Goal: Communication & Community: Answer question/provide support

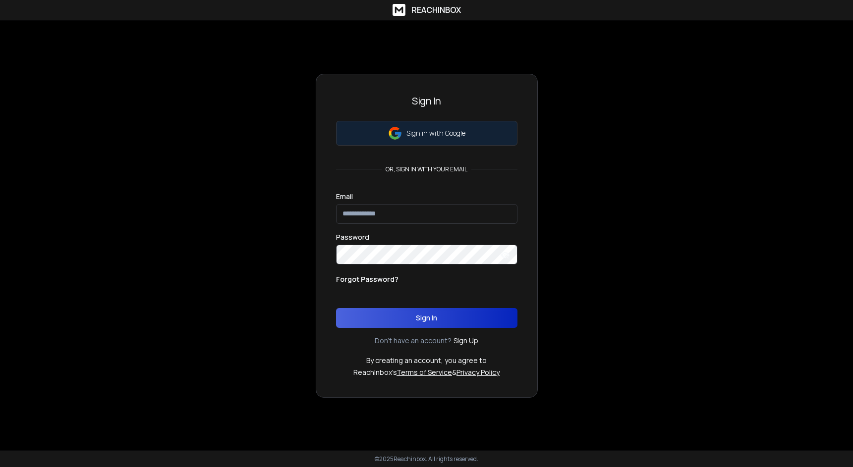
click at [436, 134] on p "Sign in with Google" at bounding box center [435, 133] width 59 height 10
click at [394, 134] on icon at bounding box center [394, 133] width 15 height 15
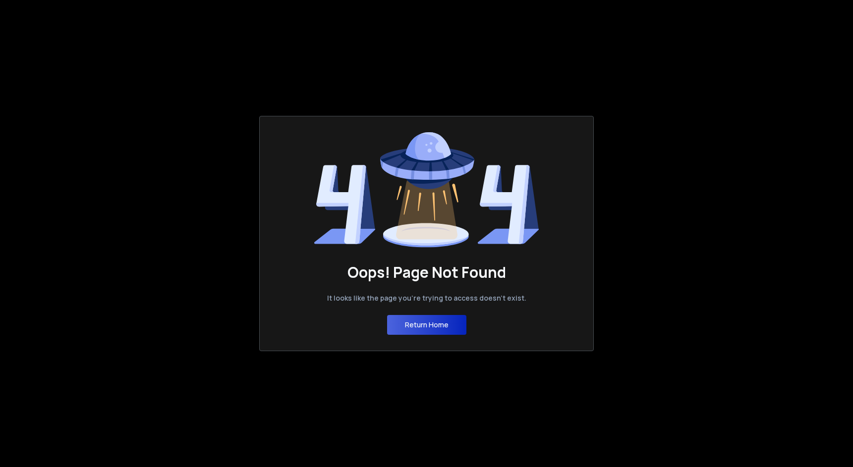
click at [422, 329] on button "Return Home" at bounding box center [426, 325] width 79 height 20
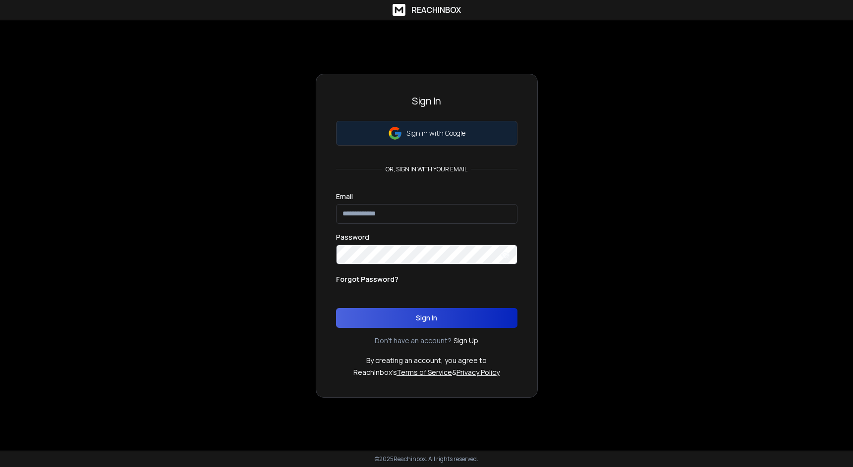
click at [481, 137] on button "Sign in with Google" at bounding box center [426, 133] width 181 height 25
click at [426, 132] on p "Sign in with Google" at bounding box center [435, 133] width 59 height 10
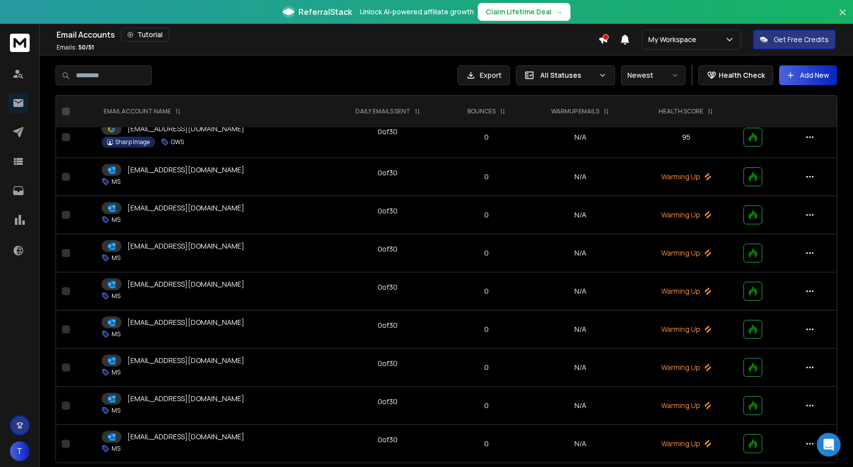
scroll to position [53, 0]
click at [831, 440] on icon "Open Intercom Messenger" at bounding box center [828, 445] width 11 height 13
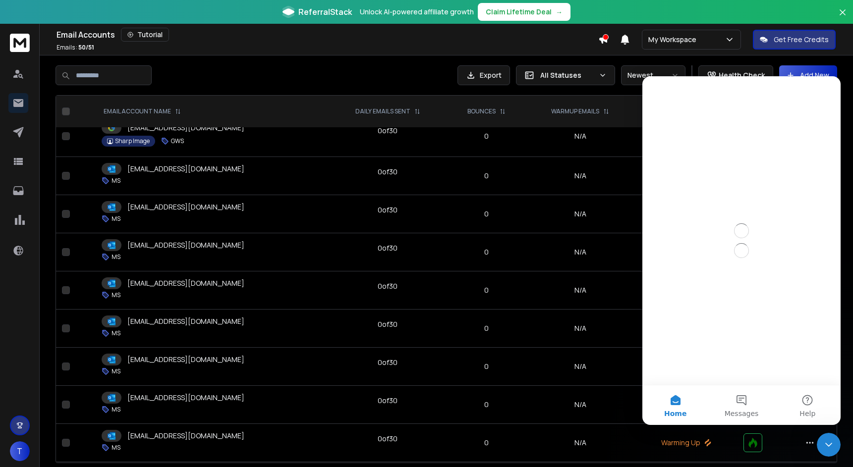
scroll to position [0, 0]
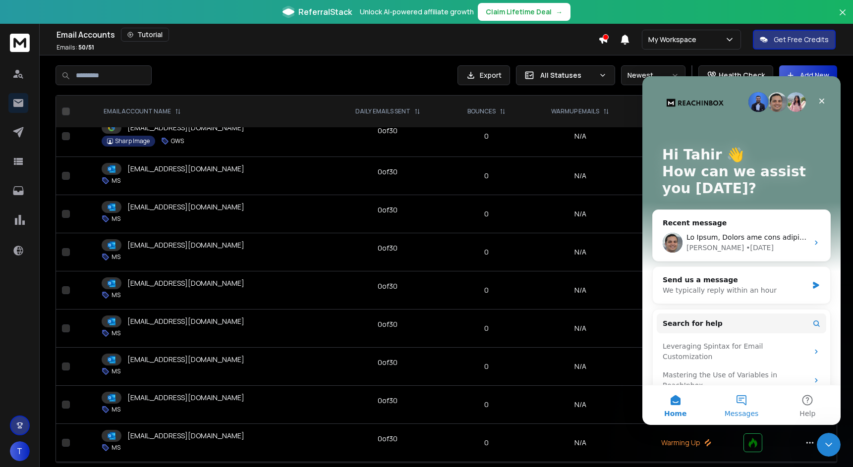
click at [740, 402] on button "Messages" at bounding box center [741, 405] width 66 height 40
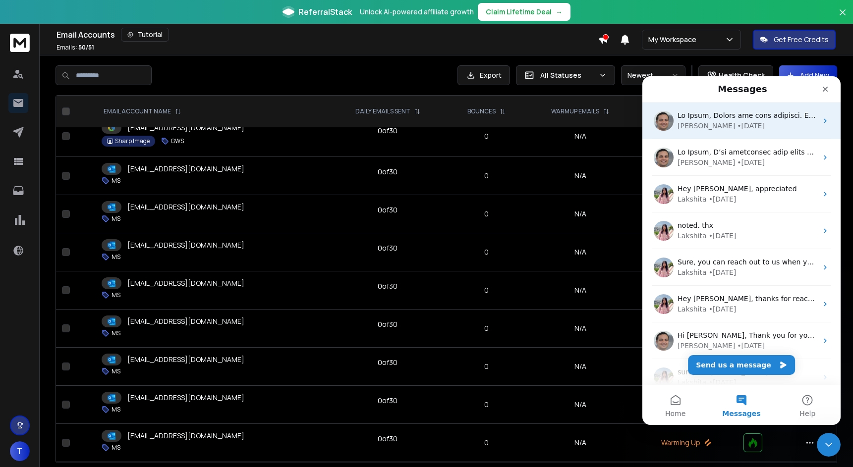
click at [803, 126] on div "Raj • [DATE]" at bounding box center [747, 126] width 140 height 10
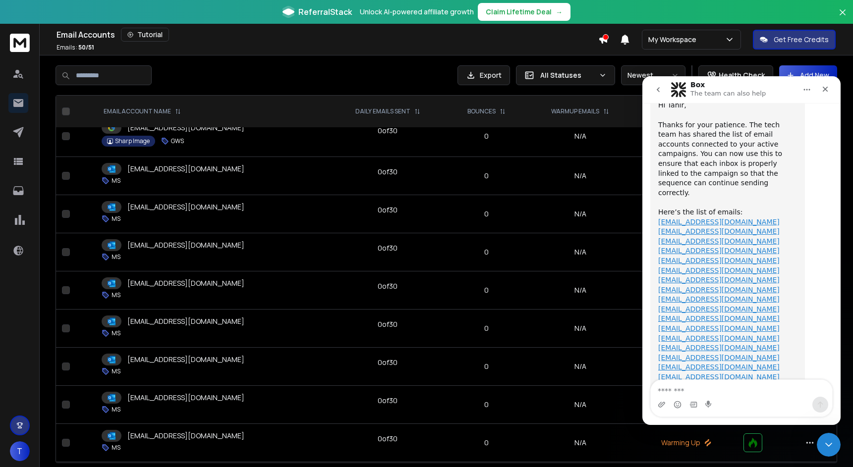
scroll to position [3811, 0]
click at [731, 390] on textarea "Message…" at bounding box center [741, 388] width 181 height 17
click at [685, 391] on textarea "**********" at bounding box center [741, 388] width 181 height 17
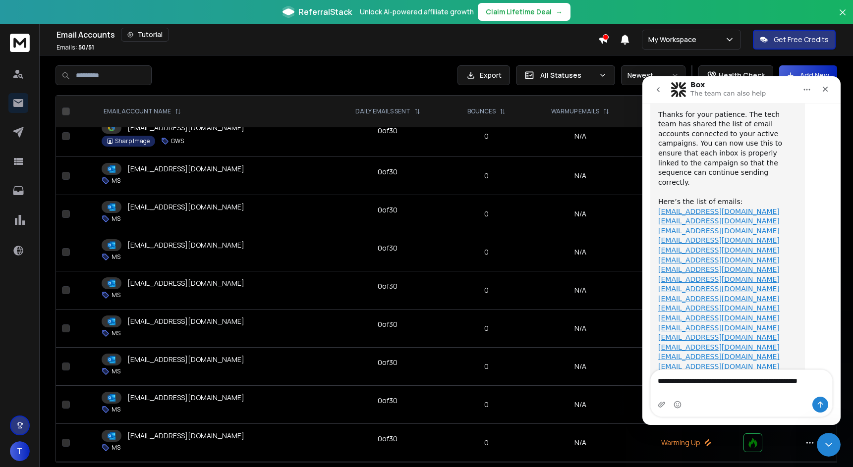
click at [688, 390] on textarea "**********" at bounding box center [741, 383] width 181 height 27
click at [665, 382] on textarea "**********" at bounding box center [741, 383] width 181 height 27
click at [713, 391] on textarea "**********" at bounding box center [741, 383] width 181 height 27
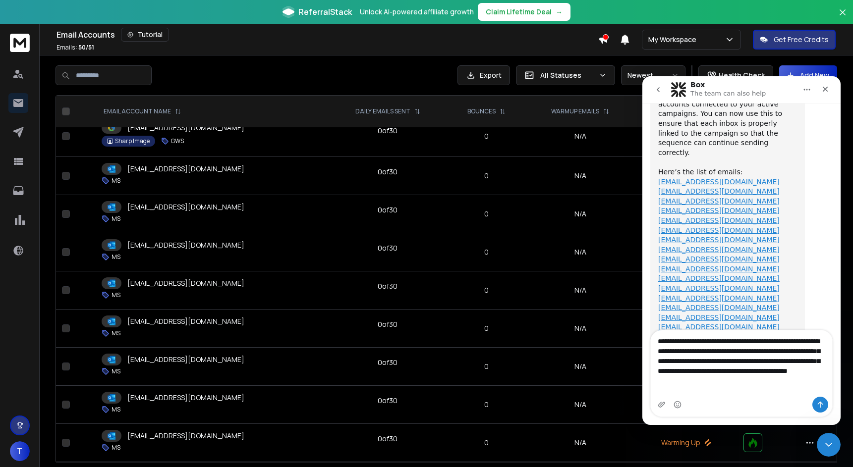
scroll to position [3861, 0]
type textarea "**********"
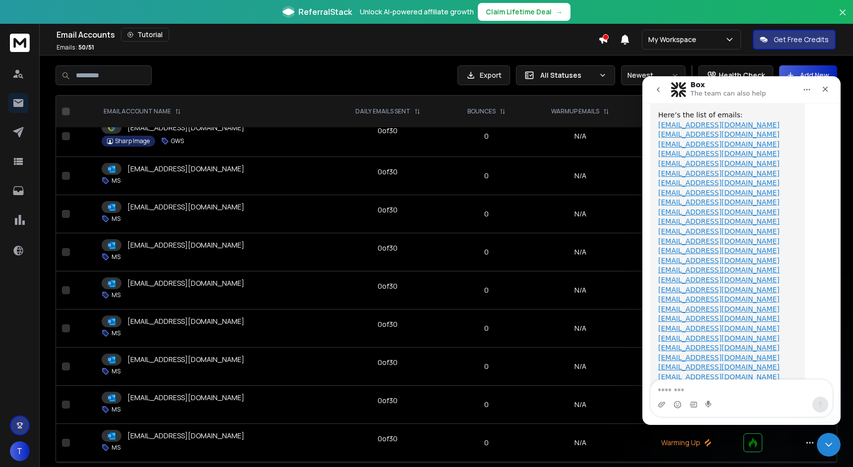
scroll to position [3926, 0]
drag, startPoint x: 727, startPoint y: 359, endPoint x: 684, endPoint y: 304, distance: 69.9
copy div "hi [DATE] i have deleted then reimported all these inboxes and now i see all on…"
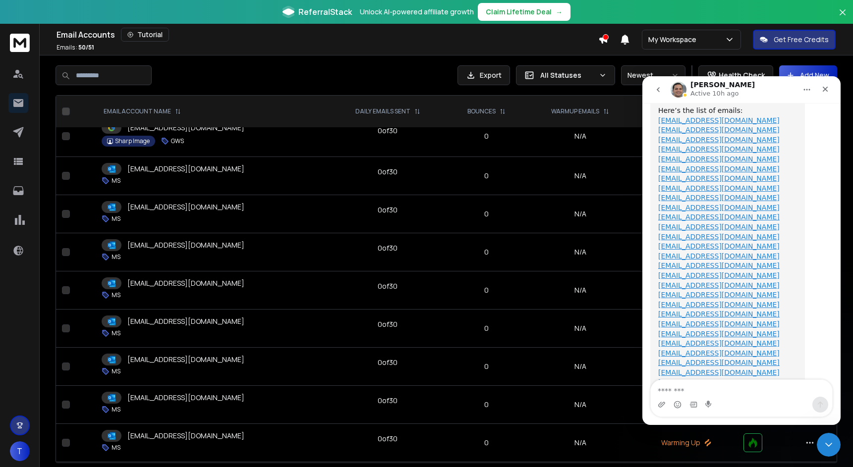
click at [659, 88] on icon "go back" at bounding box center [658, 89] width 3 height 5
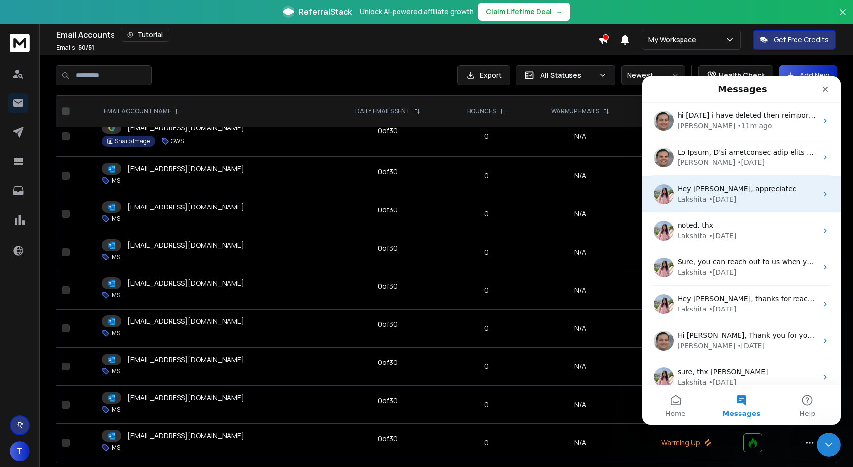
click at [739, 192] on span "Hey [PERSON_NAME], appreciated" at bounding box center [736, 189] width 119 height 8
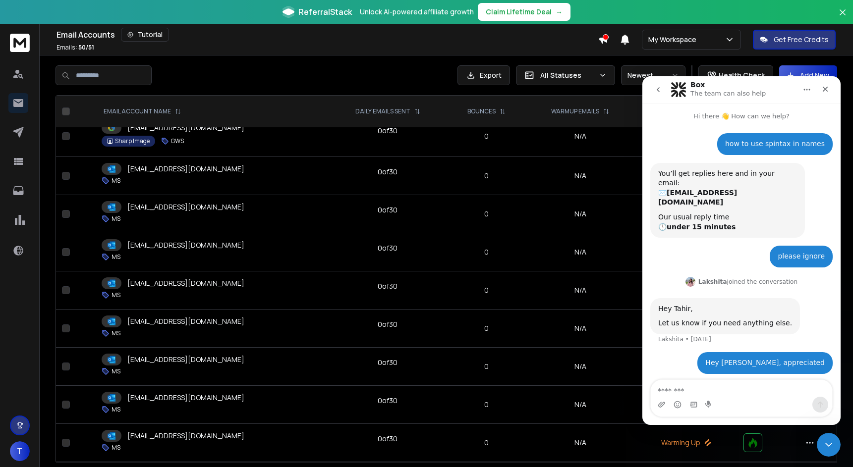
click at [731, 392] on textarea "Message…" at bounding box center [741, 388] width 181 height 17
type textarea "**********"
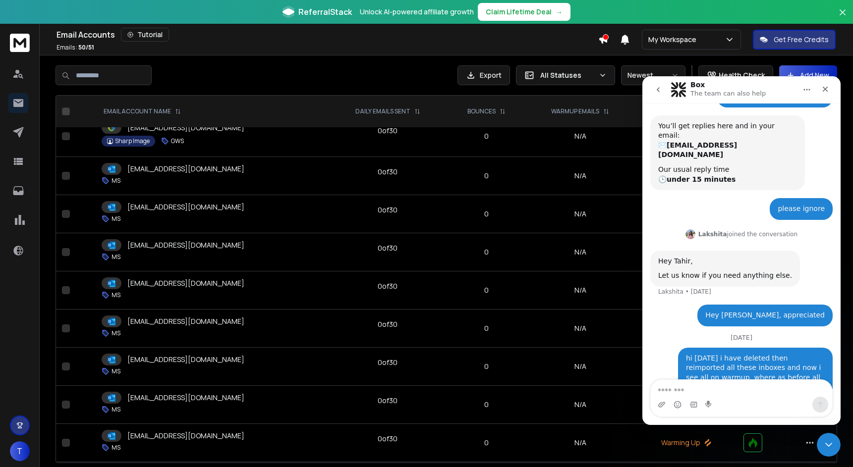
scroll to position [100, 0]
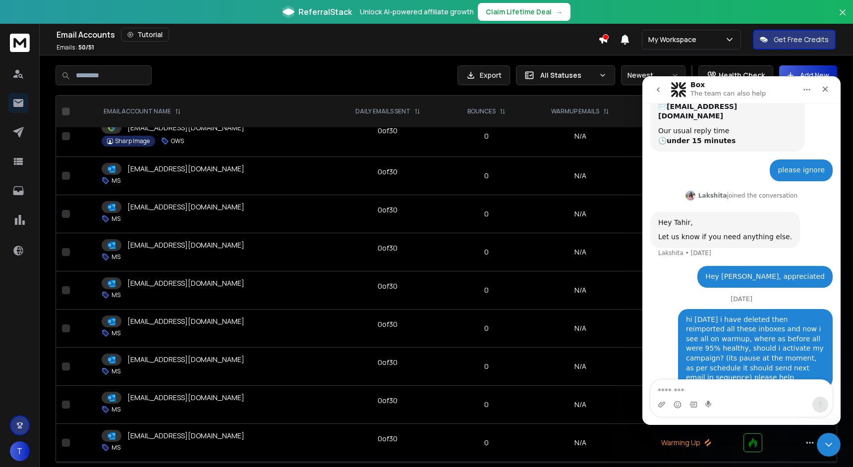
click at [24, 341] on div "T" at bounding box center [20, 247] width 40 height 447
click at [829, 441] on icon "Close Intercom Messenger" at bounding box center [827, 444] width 12 height 12
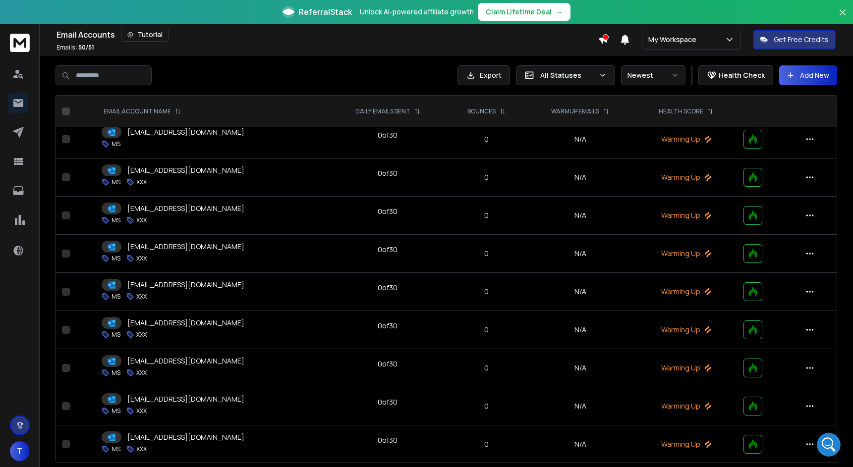
scroll to position [413, 0]
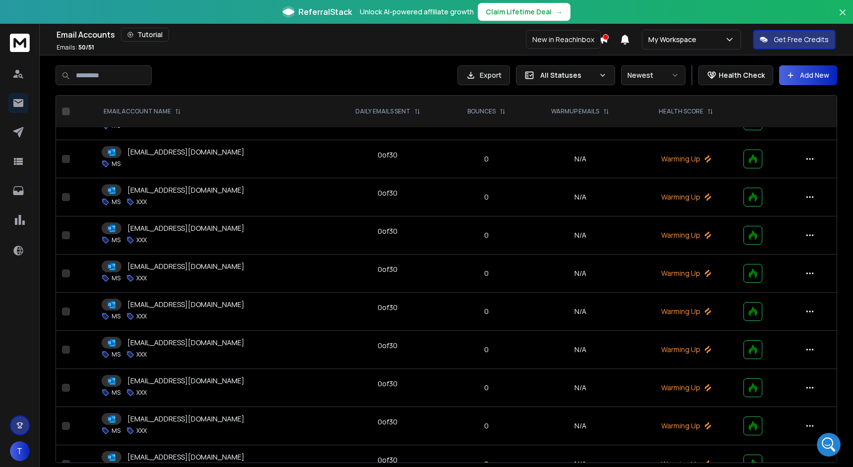
click at [608, 37] on div at bounding box center [606, 37] width 6 height 6
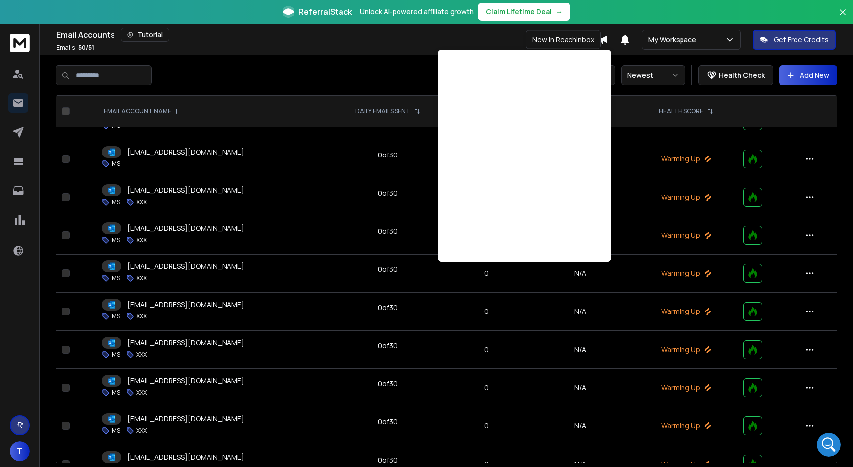
click at [607, 37] on icon at bounding box center [603, 40] width 8 height 8
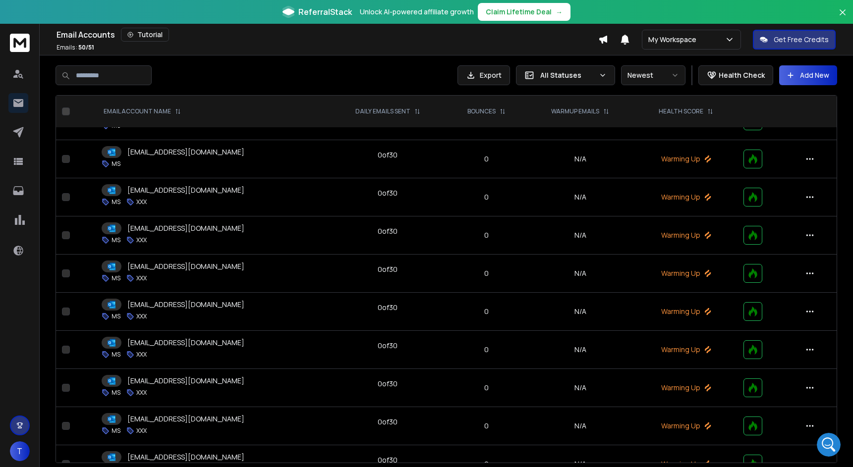
click at [843, 12] on icon "Close banner" at bounding box center [842, 12] width 9 height 9
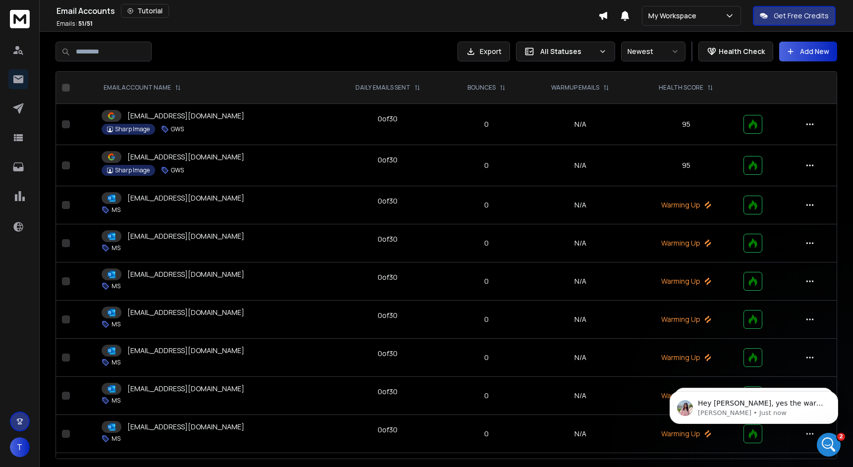
scroll to position [212, 0]
click at [823, 442] on icon "Open Intercom Messenger" at bounding box center [827, 444] width 16 height 16
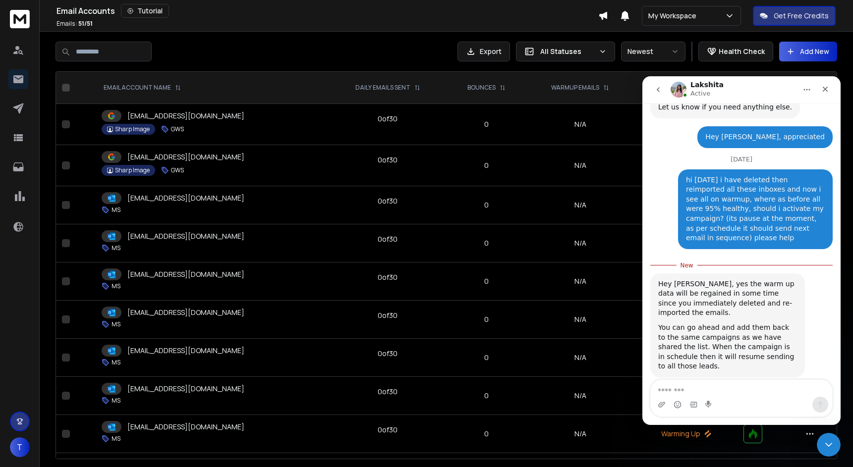
scroll to position [228, 0]
click at [719, 388] on textarea "Message…" at bounding box center [741, 388] width 181 height 17
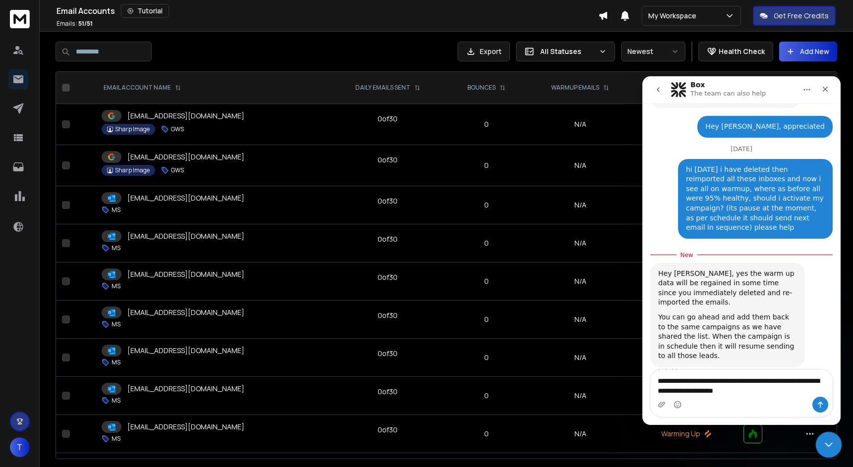
type textarea "**********"
click at [827, 441] on icon "Close Intercom Messenger" at bounding box center [827, 444] width 12 height 12
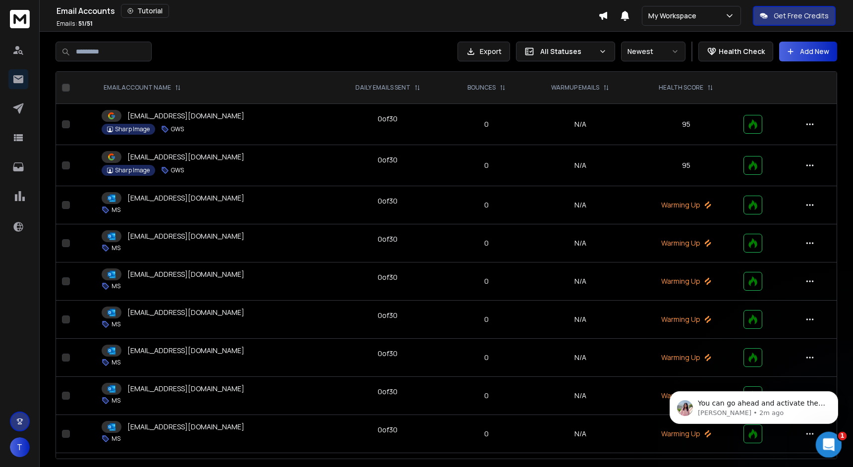
scroll to position [0, 0]
click at [827, 441] on icon "Open Intercom Messenger" at bounding box center [827, 443] width 7 height 8
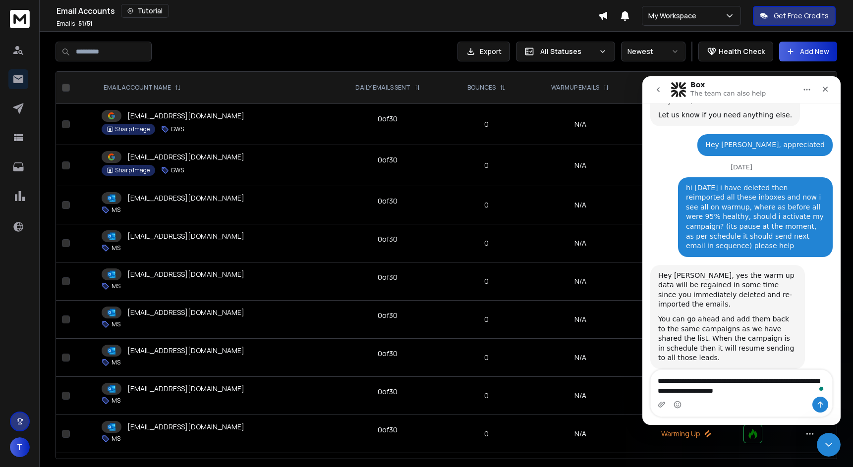
scroll to position [222, 0]
click at [713, 404] on div "Intercom messenger" at bounding box center [741, 405] width 181 height 16
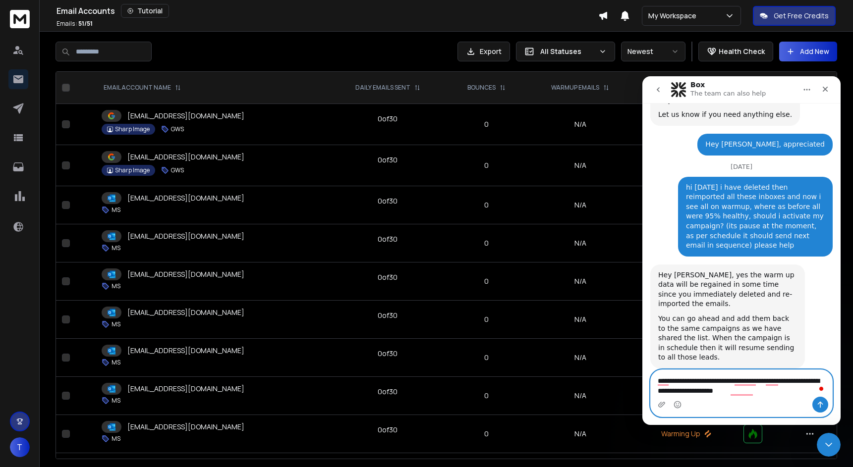
click at [784, 393] on textarea "**********" at bounding box center [741, 383] width 181 height 27
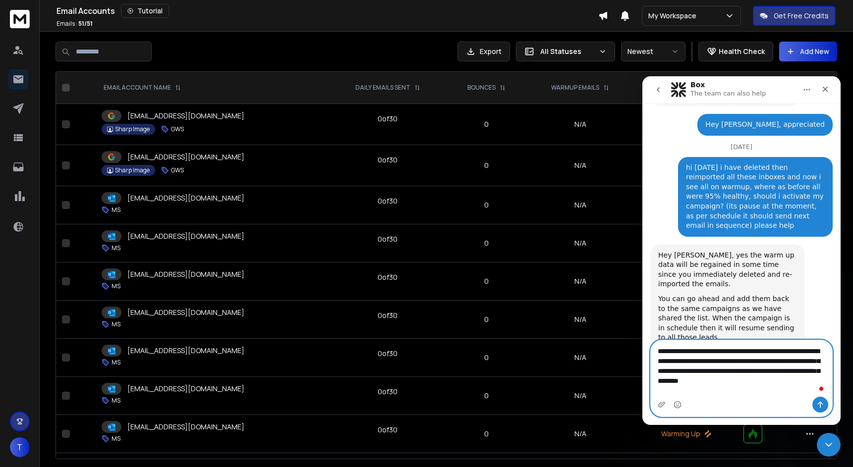
scroll to position [252, 0]
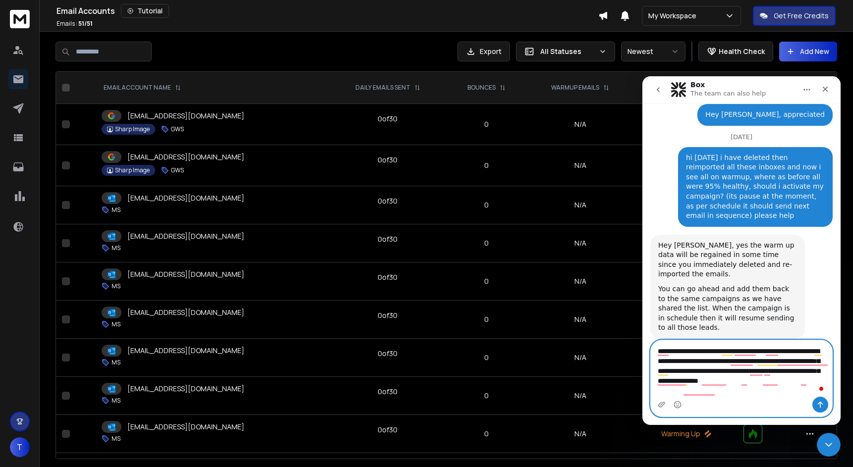
type textarea "**********"
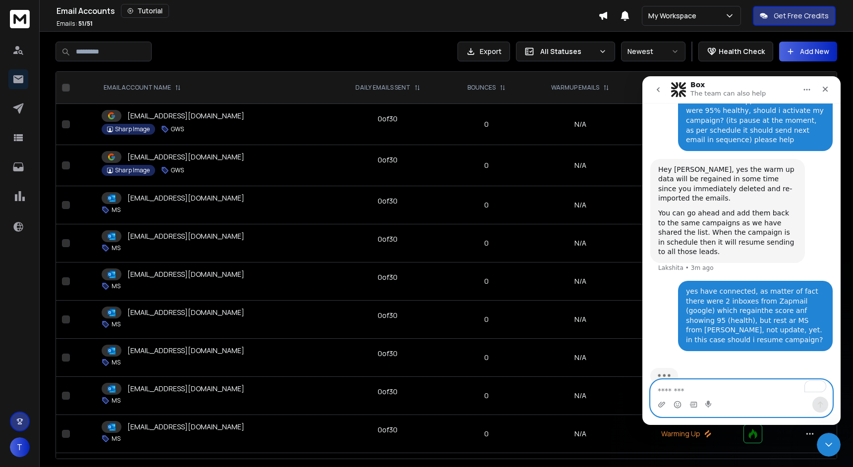
scroll to position [328, 0]
type textarea "*"
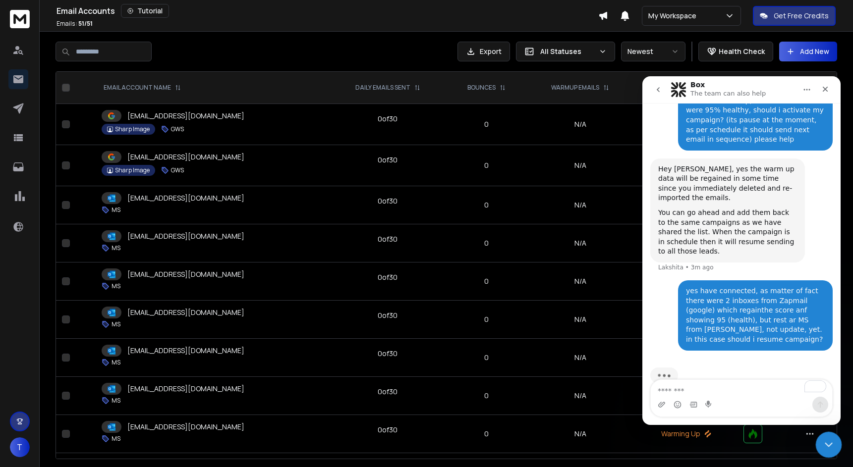
click at [831, 440] on icon "Close Intercom Messenger" at bounding box center [827, 444] width 12 height 12
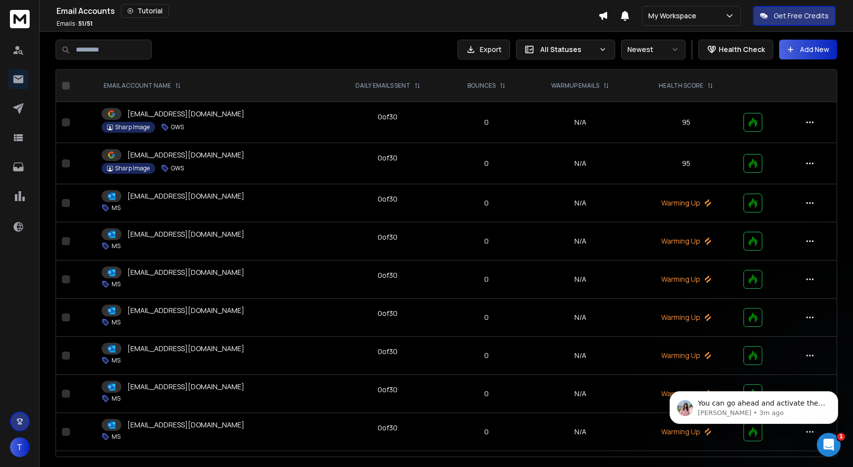
scroll to position [290, 0]
click at [791, 411] on p "[PERSON_NAME] • 3m ago" at bounding box center [762, 413] width 128 height 9
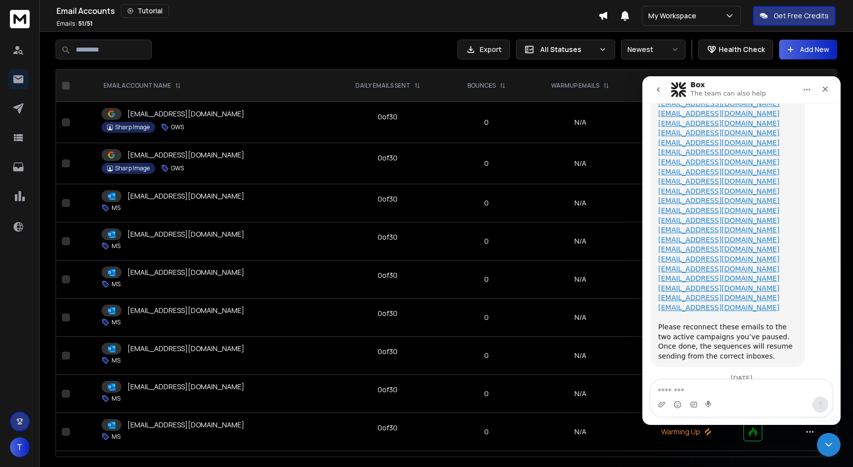
scroll to position [4086, 0]
click at [702, 389] on textarea "Message…" at bounding box center [741, 388] width 181 height 17
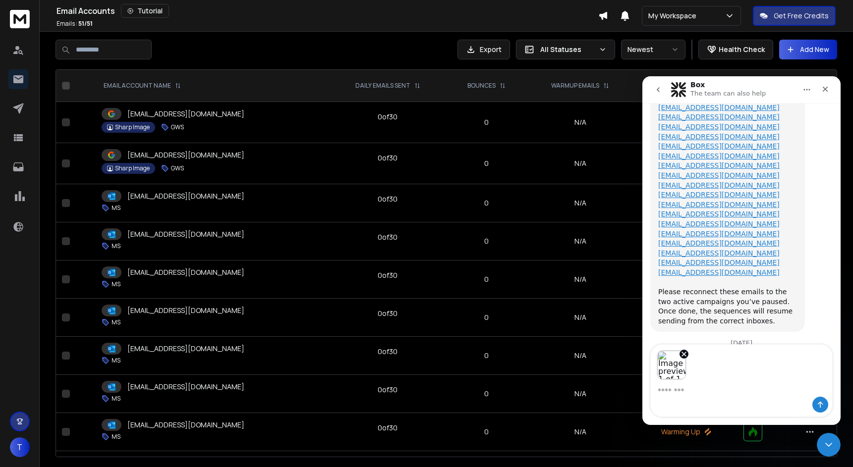
scroll to position [4121, 0]
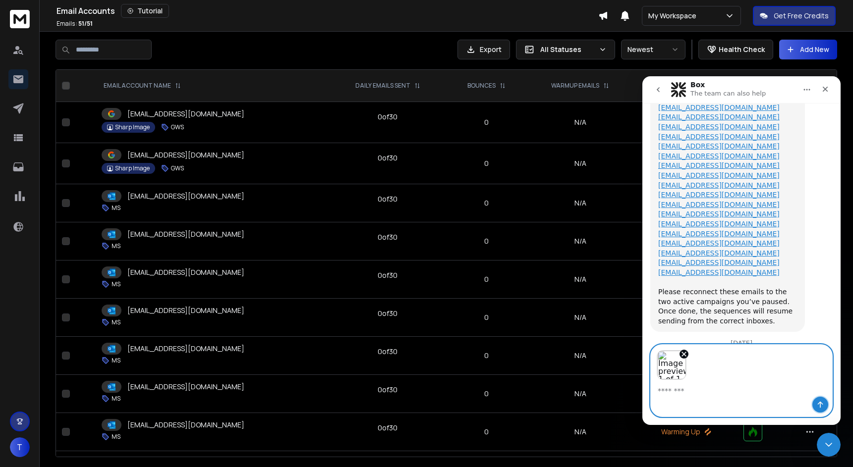
click at [822, 404] on icon "Send a message…" at bounding box center [820, 405] width 5 height 6
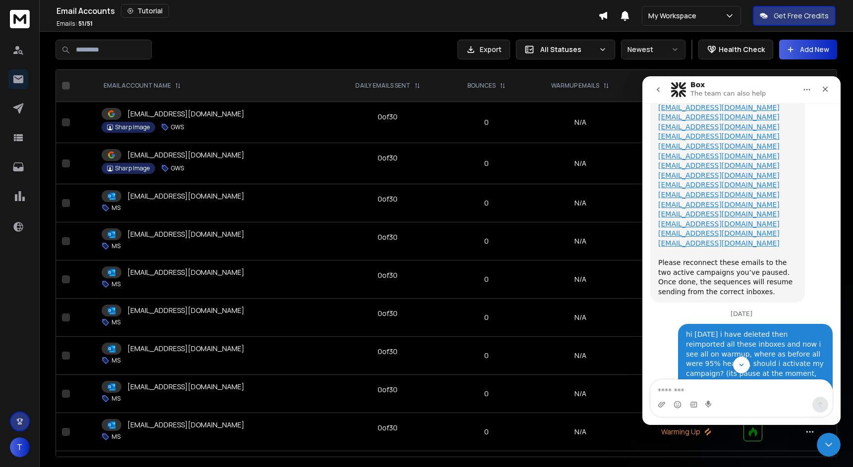
scroll to position [4163, 0]
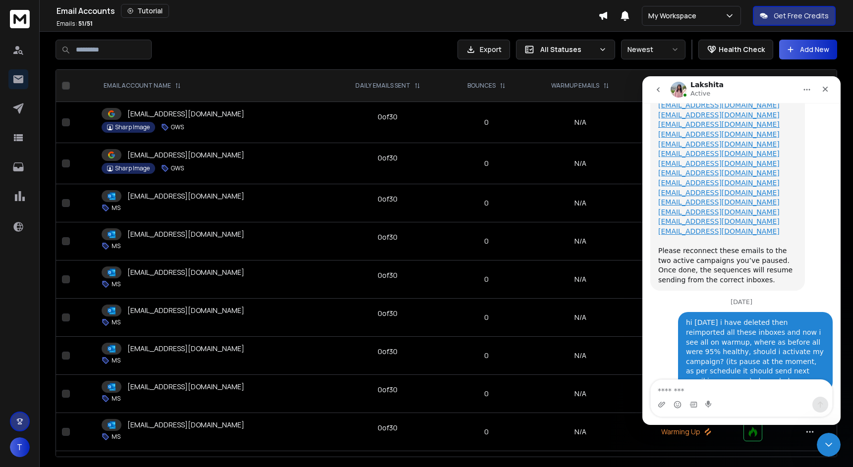
click at [656, 91] on icon "go back" at bounding box center [658, 90] width 8 height 8
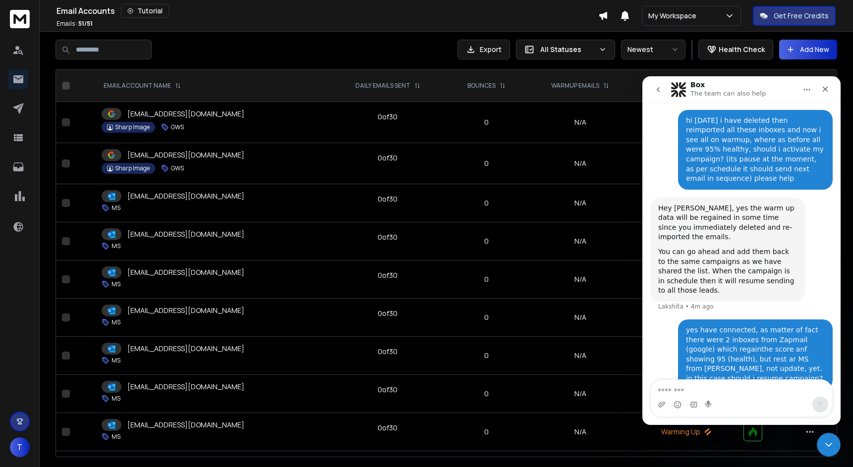
scroll to position [290, 0]
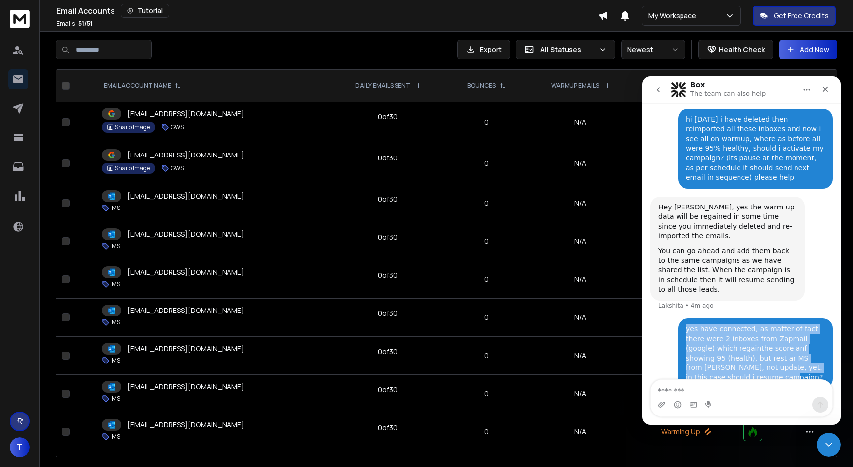
drag, startPoint x: 780, startPoint y: 356, endPoint x: 680, endPoint y: 314, distance: 108.1
click at [680, 319] on div "yes have connected, as matter of fact there were 2 inboxes from Zapmail (google…" at bounding box center [755, 354] width 155 height 70
copy div "yes have connected, as matter of fact there were 2 inboxes from Zapmail (google…"
click at [657, 89] on icon "go back" at bounding box center [658, 90] width 8 height 8
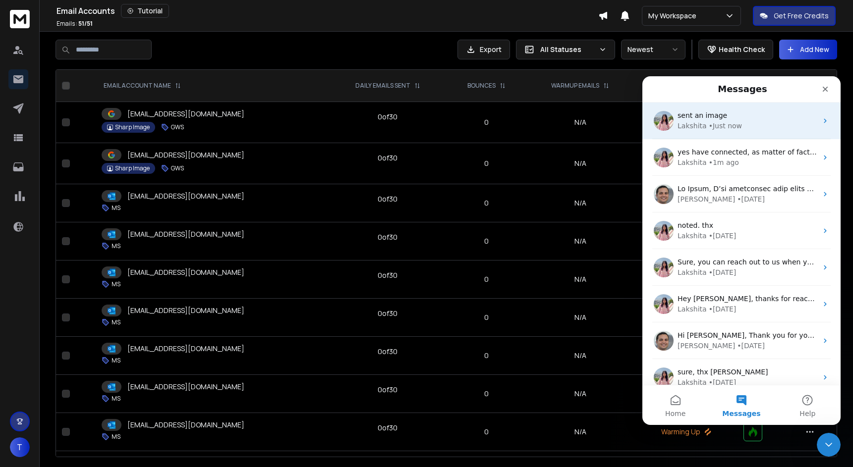
click at [713, 125] on div "• Just now" at bounding box center [725, 126] width 33 height 10
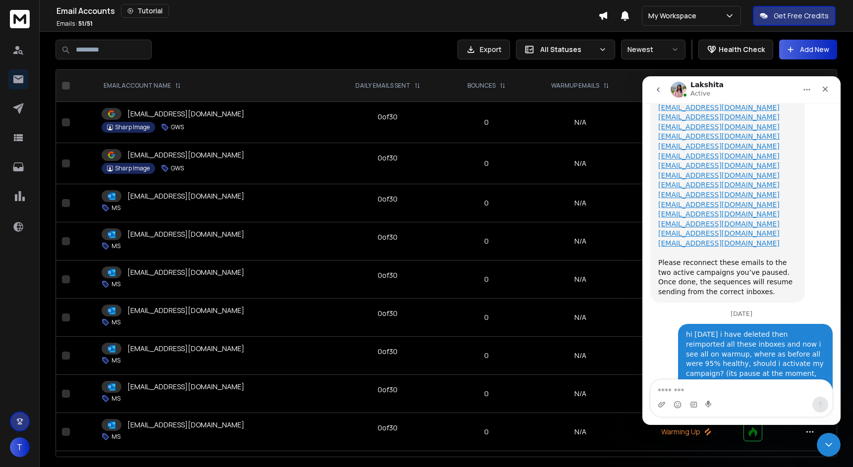
scroll to position [4163, 0]
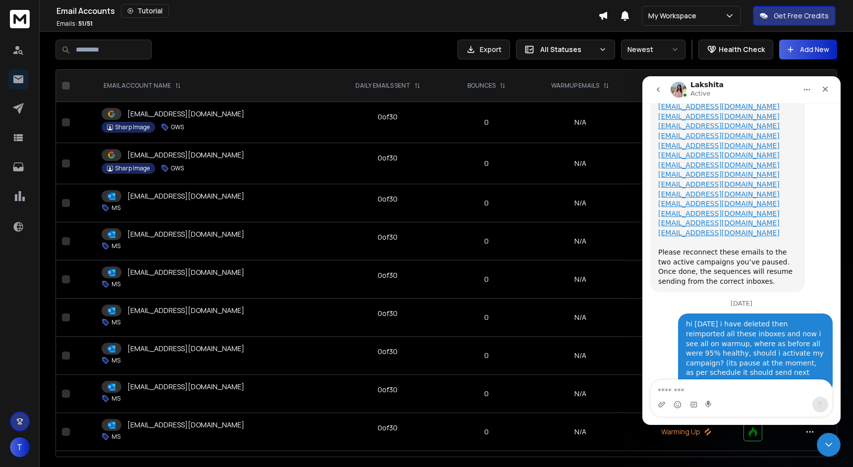
click at [695, 389] on textarea "Message…" at bounding box center [741, 388] width 181 height 17
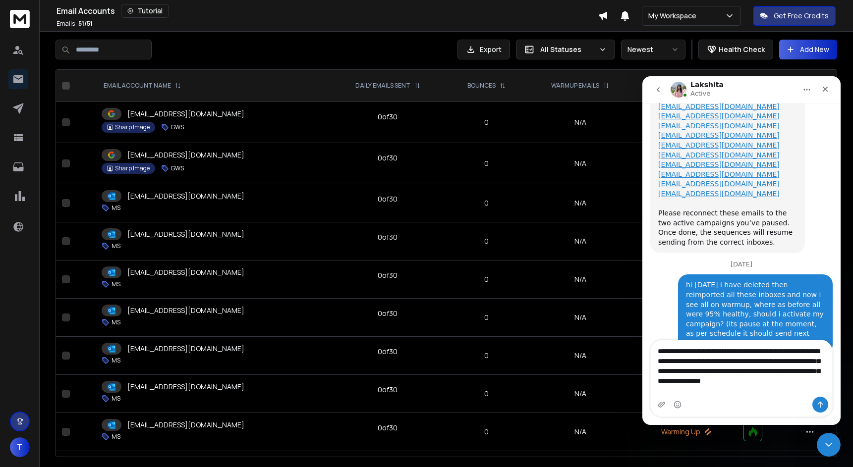
scroll to position [4202, 0]
type textarea "**********"
click at [820, 404] on icon "Send a message…" at bounding box center [820, 405] width 5 height 6
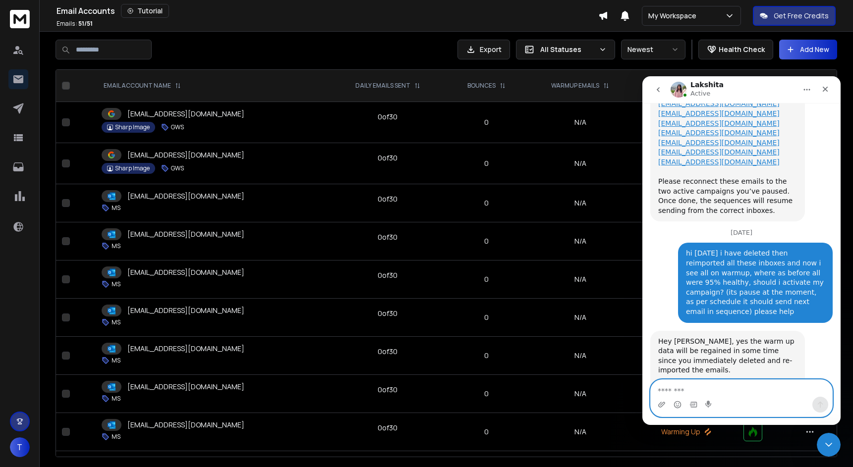
scroll to position [4234, 0]
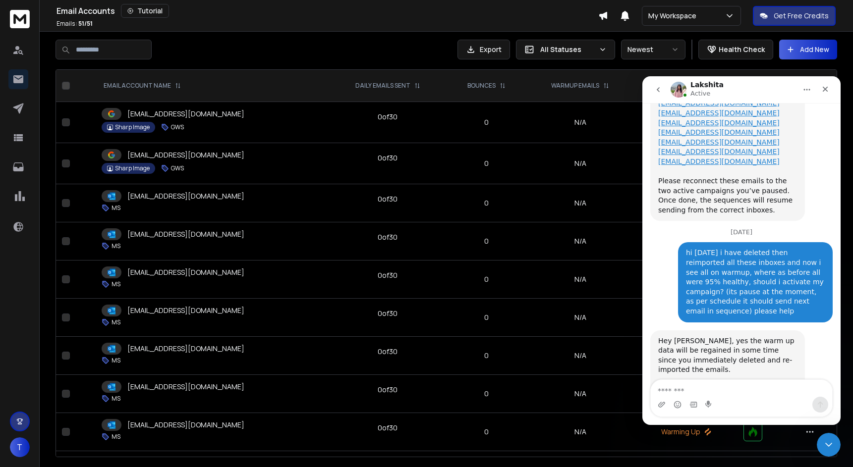
click at [17, 308] on div "T" at bounding box center [20, 233] width 40 height 467
click at [826, 439] on icon "Close Intercom Messenger" at bounding box center [827, 444] width 12 height 12
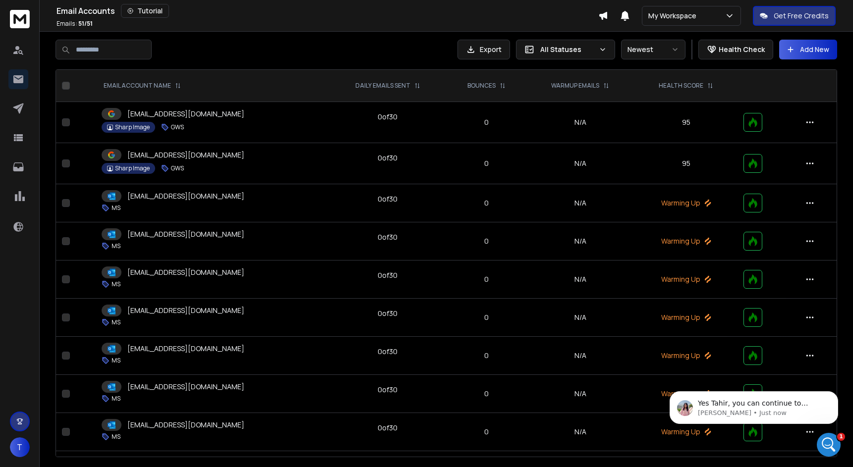
scroll to position [0, 0]
click at [776, 410] on p "[PERSON_NAME] • Just now" at bounding box center [762, 413] width 128 height 9
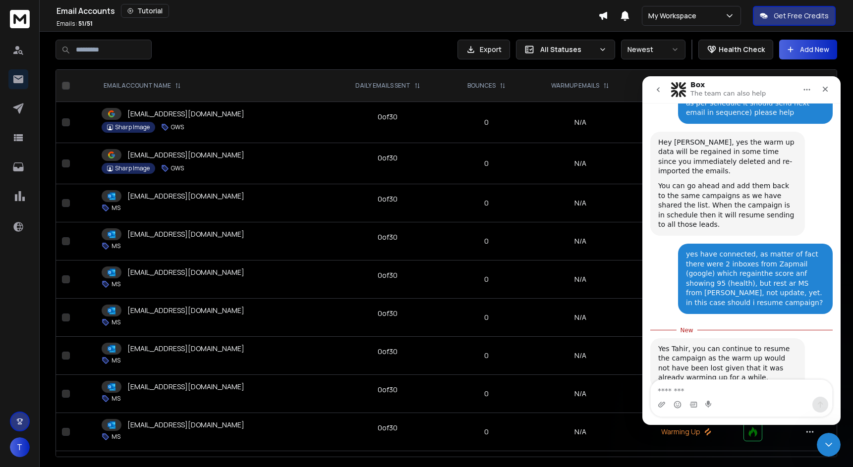
scroll to position [365, 0]
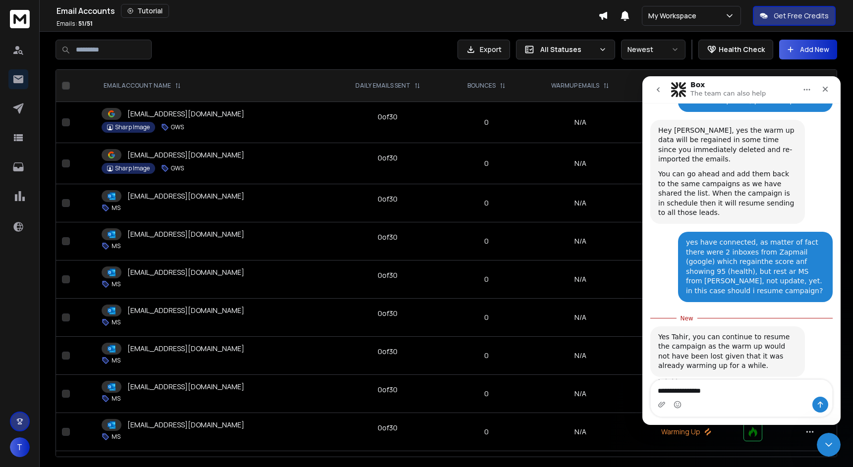
type textarea "**********"
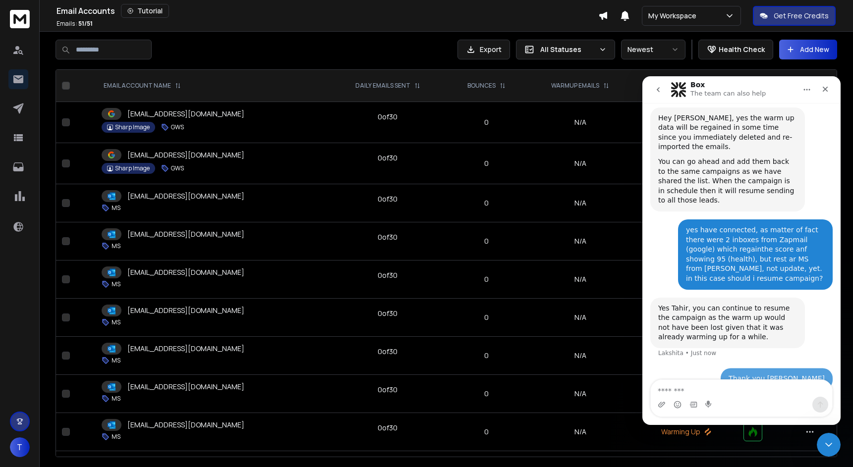
scroll to position [378, 0]
click at [24, 265] on div "T" at bounding box center [20, 233] width 40 height 467
click at [283, 43] on div at bounding box center [253, 50] width 396 height 20
click at [823, 92] on icon "Close" at bounding box center [825, 89] width 8 height 8
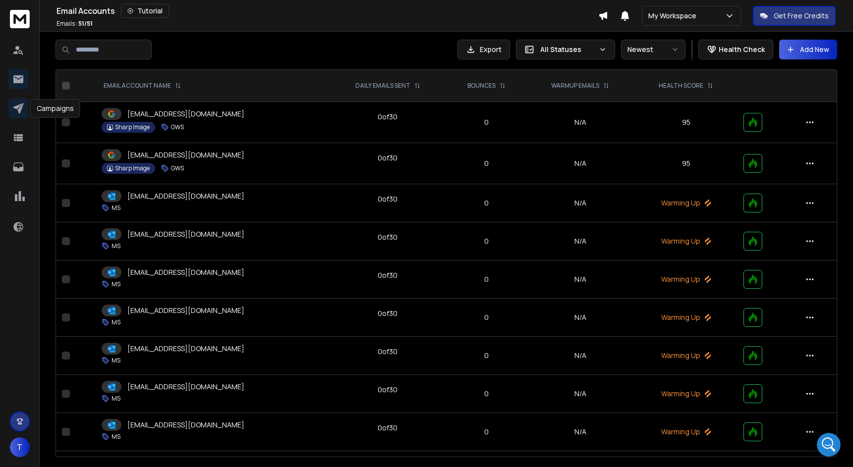
click at [17, 112] on icon at bounding box center [18, 109] width 12 height 12
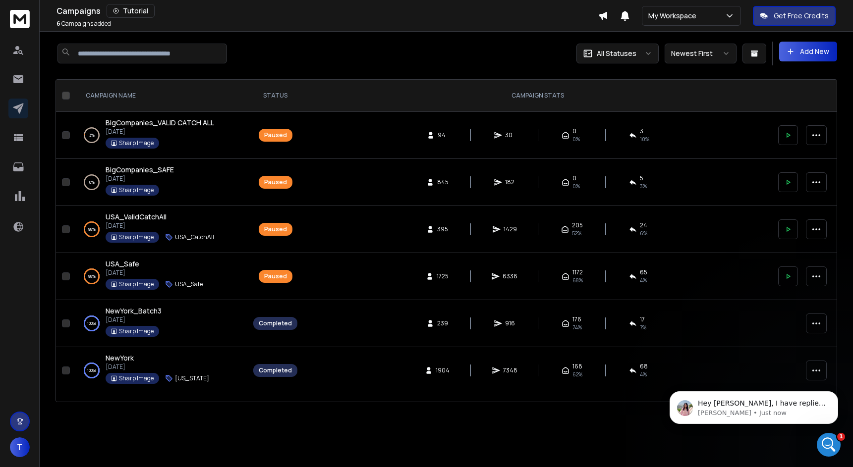
scroll to position [416, 0]
click at [784, 410] on p "[PERSON_NAME] • Just now" at bounding box center [762, 413] width 128 height 9
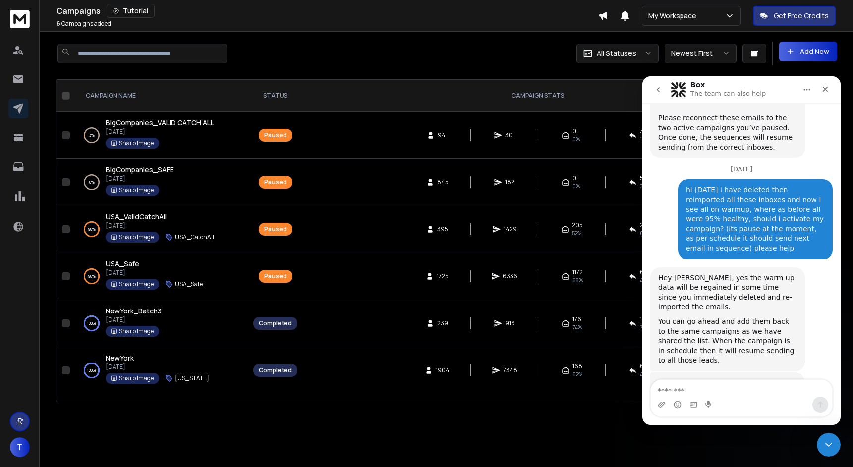
scroll to position [4299, 0]
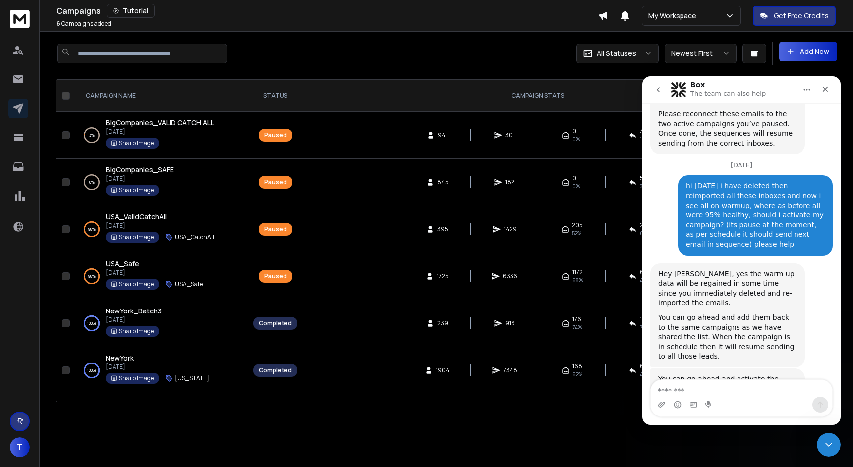
click at [675, 387] on textarea "Message…" at bounding box center [741, 388] width 181 height 17
type textarea "*********"
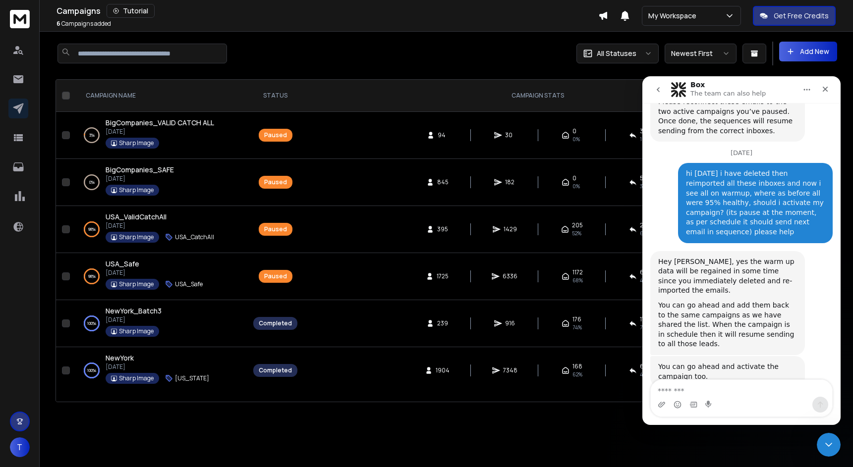
scroll to position [4312, 0]
click at [657, 90] on icon "go back" at bounding box center [658, 90] width 8 height 8
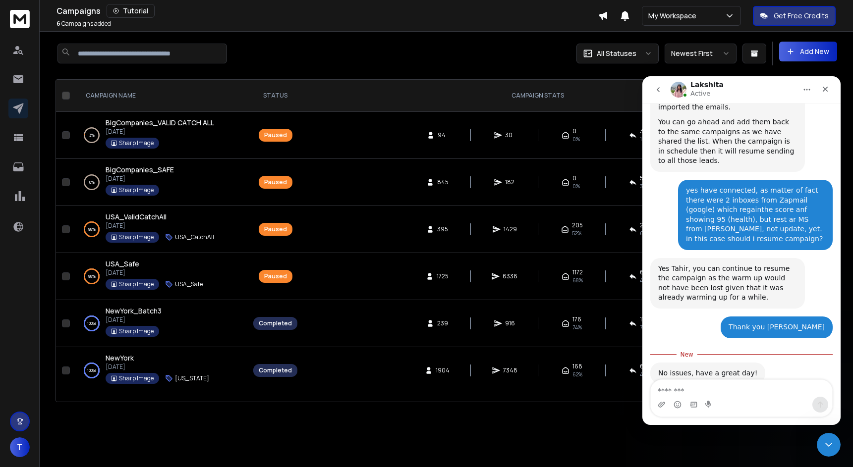
scroll to position [424, 0]
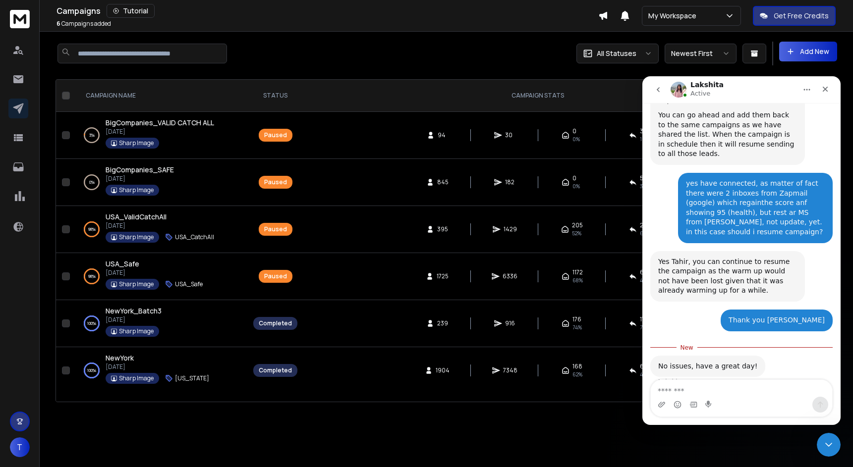
click at [725, 391] on textarea "Message…" at bounding box center [741, 388] width 181 height 17
type textarea "********"
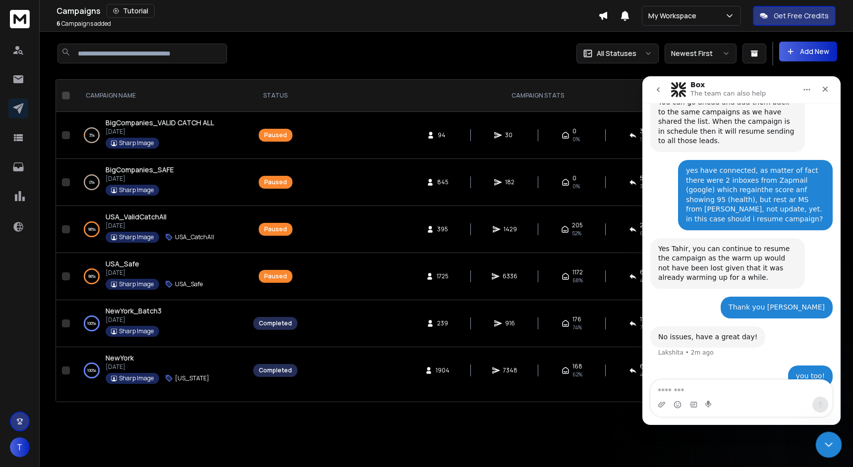
click at [831, 444] on icon "Close Intercom Messenger" at bounding box center [827, 444] width 12 height 12
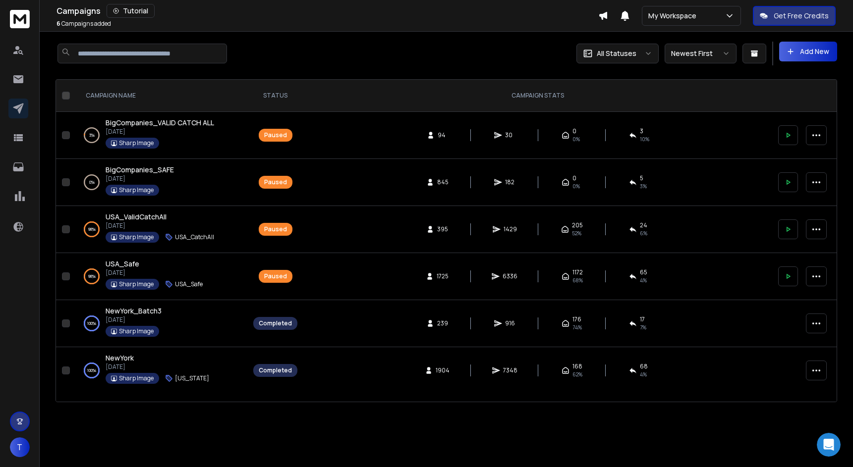
click at [789, 137] on icon at bounding box center [787, 135] width 9 height 9
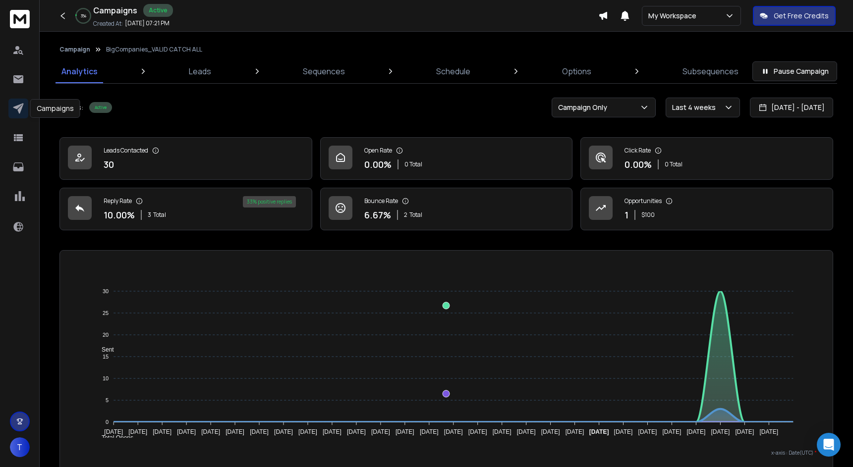
click at [17, 111] on icon at bounding box center [18, 109] width 12 height 12
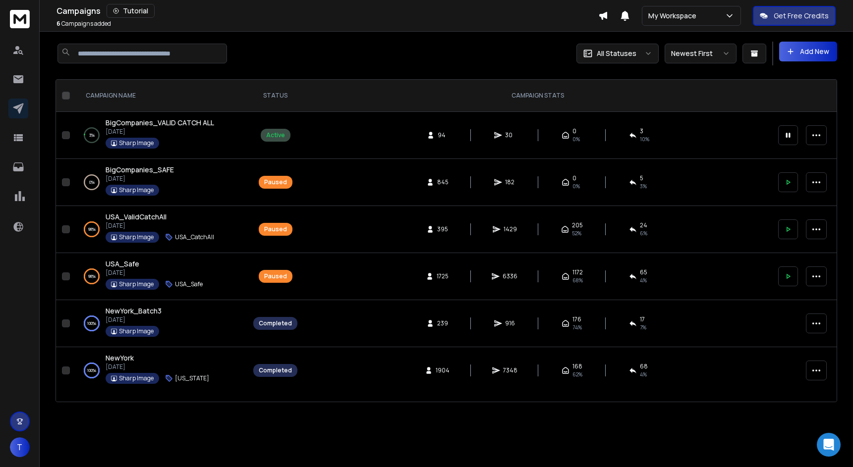
click at [788, 183] on icon at bounding box center [788, 182] width 4 height 5
